Goal: Task Accomplishment & Management: Complete application form

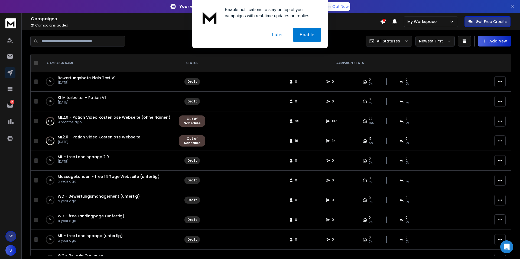
click at [275, 33] on button "Later" at bounding box center [277, 35] width 24 height 14
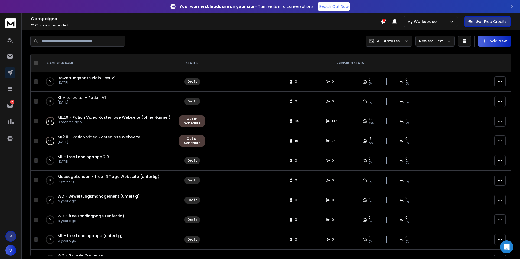
click at [90, 97] on span "KI Mitarbeiter - Potion V1" at bounding box center [82, 97] width 48 height 5
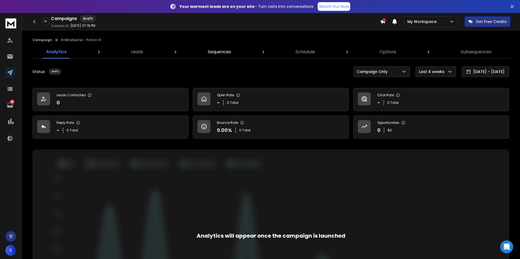
click at [217, 53] on p "Sequences" at bounding box center [219, 52] width 23 height 6
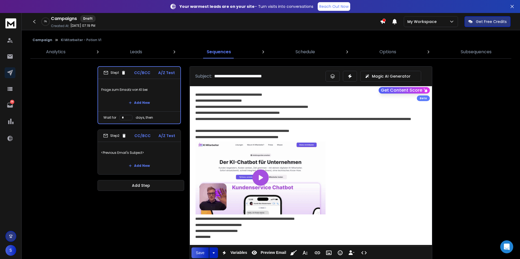
scroll to position [4, 0]
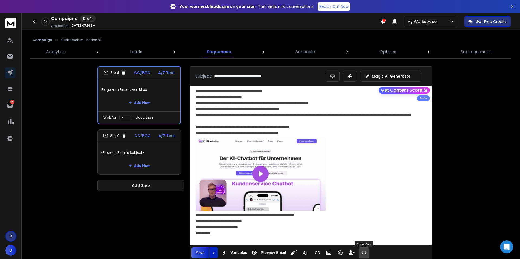
click at [363, 253] on icon "button" at bounding box center [364, 253] width 6 height 6
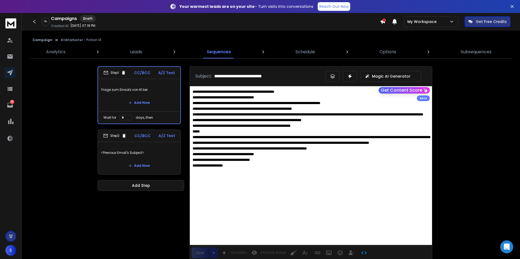
drag, startPoint x: 252, startPoint y: 183, endPoint x: 193, endPoint y: 93, distance: 106.6
click at [193, 93] on textarea at bounding box center [311, 137] width 242 height 102
click at [8, 73] on icon at bounding box center [10, 73] width 6 height 6
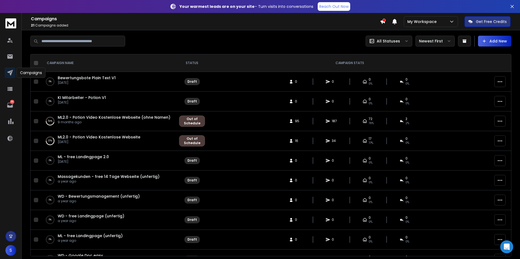
click at [492, 41] on button "Add New" at bounding box center [494, 41] width 33 height 11
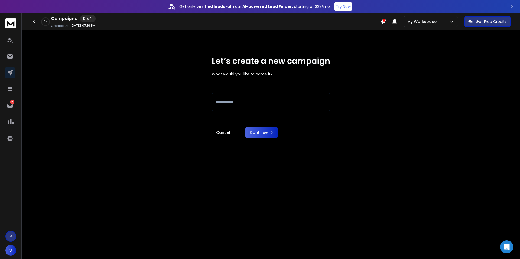
click at [228, 103] on input at bounding box center [271, 102] width 118 height 18
type input "**********"
click at [257, 134] on button "Continue" at bounding box center [261, 132] width 32 height 11
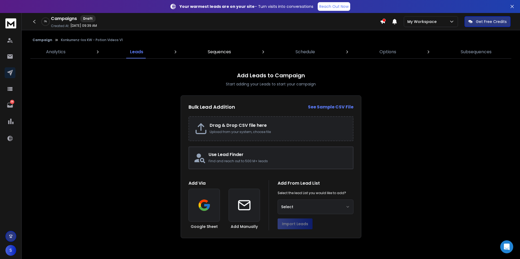
click at [222, 54] on p "Sequences" at bounding box center [219, 52] width 23 height 6
